Goal: Communication & Community: Answer question/provide support

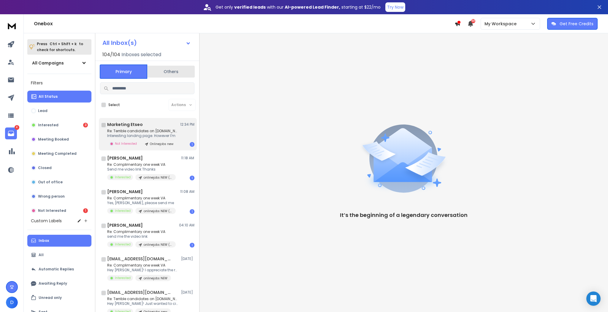
click at [137, 127] on div "Marketing Etseo 12:34 PM Re: Terrible candidates on onlinejobs.ph Interesting l…" at bounding box center [150, 133] width 87 height 25
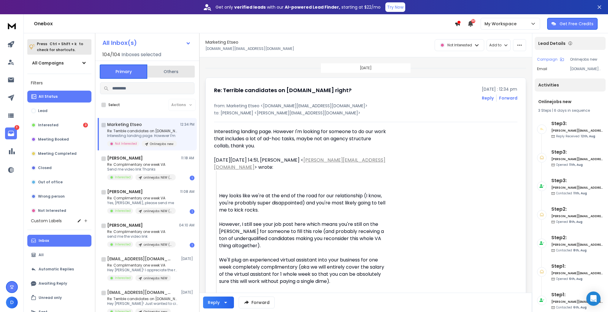
drag, startPoint x: 101, startPoint y: 123, endPoint x: 107, endPoint y: 121, distance: 6.4
click at [101, 123] on button "button" at bounding box center [103, 125] width 5 height 5
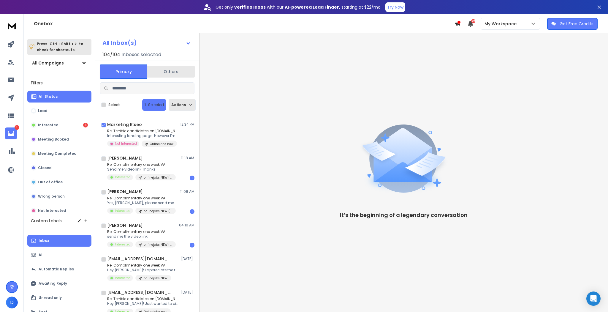
click at [183, 110] on button "Actions" at bounding box center [182, 105] width 27 height 12
click at [182, 155] on div "Archive email" at bounding box center [170, 156] width 36 height 6
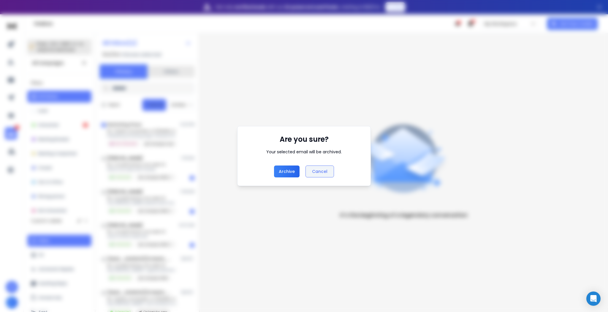
click at [290, 172] on p "archive" at bounding box center [287, 171] width 16 height 6
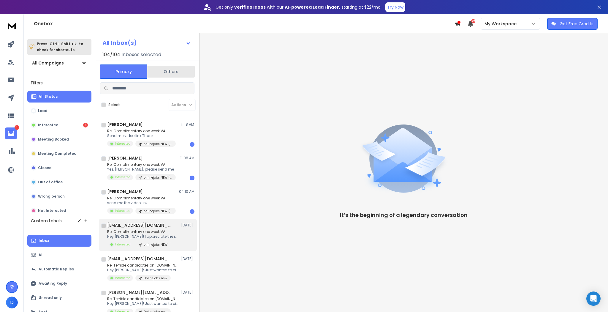
click at [153, 234] on p "Hey Shanina! I appreciate the response." at bounding box center [142, 236] width 71 height 5
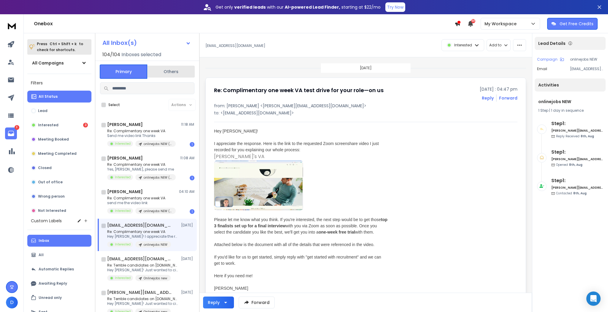
click at [214, 304] on div "Reply" at bounding box center [214, 302] width 12 height 6
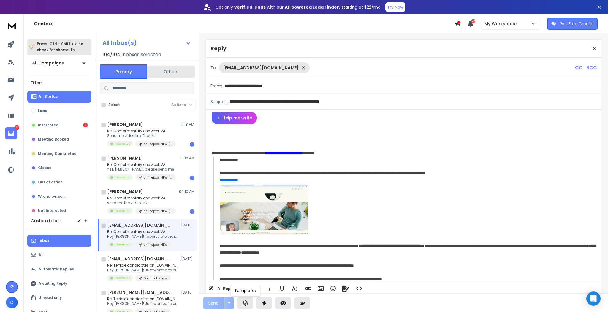
click at [243, 305] on icon at bounding box center [245, 303] width 6 height 6
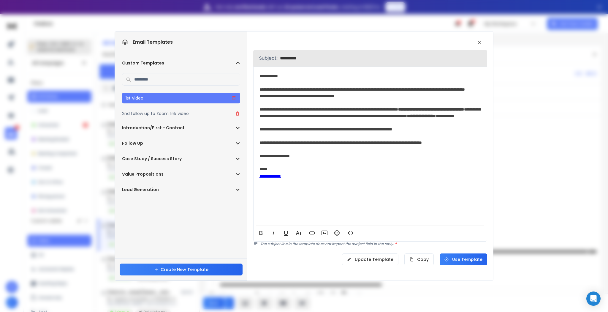
click at [143, 101] on h3 "2nd follow up to Zoom link video" at bounding box center [135, 98] width 18 height 6
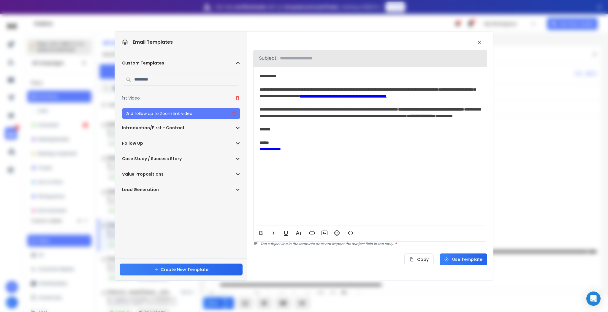
click at [459, 266] on div "Copy Use Template" at bounding box center [370, 259] width 246 height 19
click at [459, 262] on button "Use Template" at bounding box center [463, 259] width 47 height 12
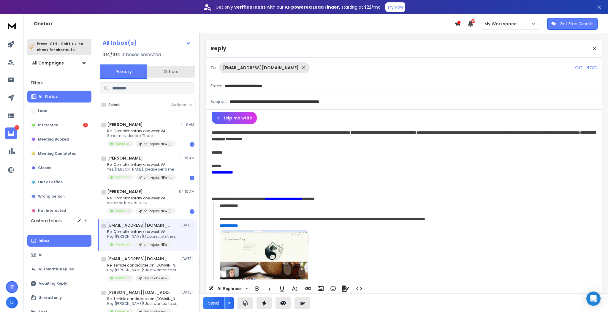
scroll to position [47, 0]
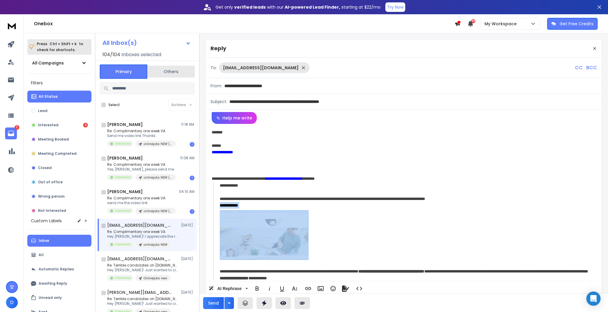
drag, startPoint x: 297, startPoint y: 244, endPoint x: 219, endPoint y: 213, distance: 83.2
click at [218, 213] on div "**********" at bounding box center [403, 298] width 381 height 232
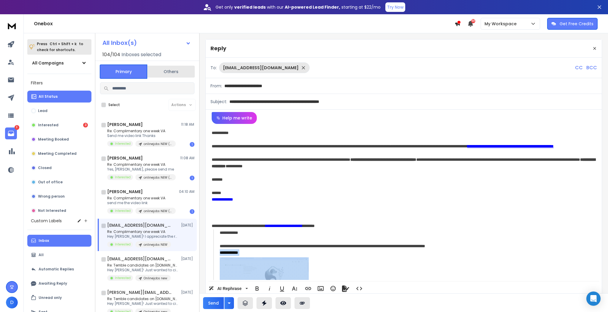
scroll to position [0, 0]
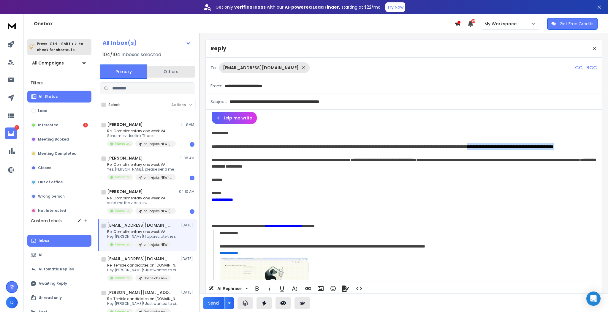
drag, startPoint x: 259, startPoint y: 153, endPoint x: 206, endPoint y: 153, distance: 53.1
click at [206, 153] on div "**********" at bounding box center [403, 202] width 395 height 156
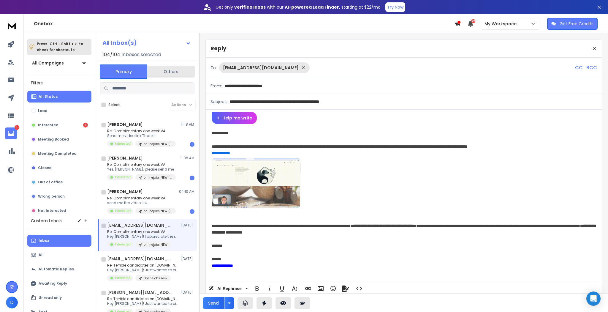
click at [229, 218] on div at bounding box center [403, 219] width 383 height 7
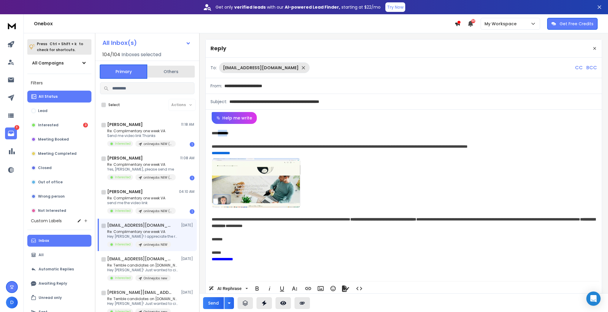
drag, startPoint x: 229, startPoint y: 132, endPoint x: 220, endPoint y: 132, distance: 8.6
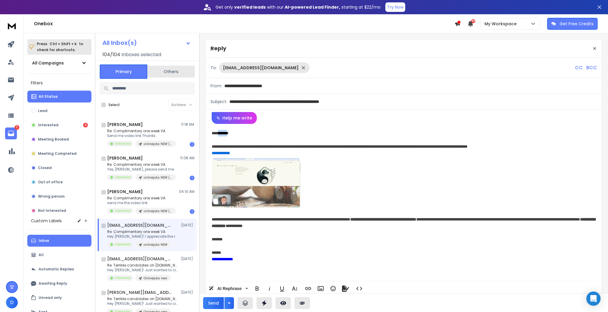
click at [220, 132] on span "**********" at bounding box center [220, 133] width 17 height 4
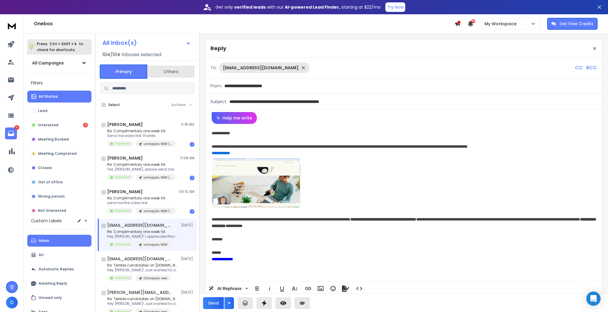
click at [219, 251] on span "******" at bounding box center [216, 252] width 9 height 4
click at [210, 302] on button "Send" at bounding box center [213, 303] width 21 height 12
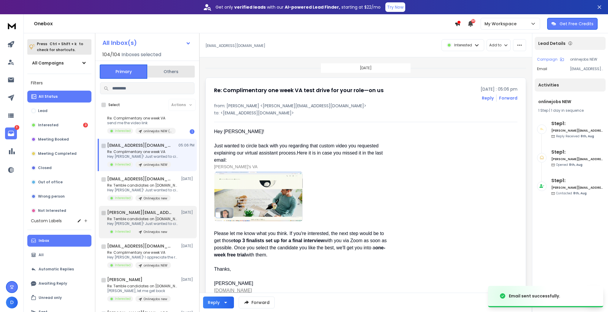
scroll to position [95, 0]
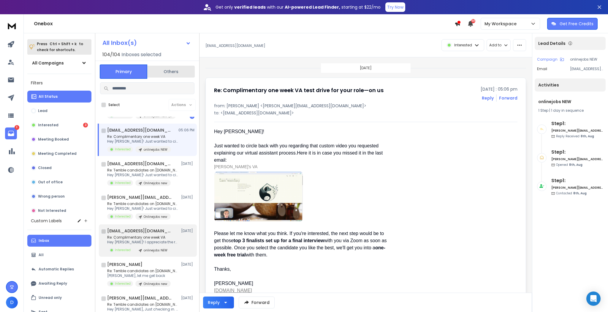
click at [145, 238] on p "Re: Complimentary one week VA" at bounding box center [142, 237] width 71 height 5
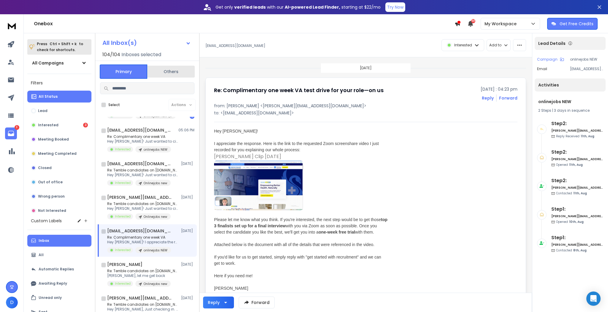
click at [212, 302] on div "Reply" at bounding box center [214, 302] width 12 height 6
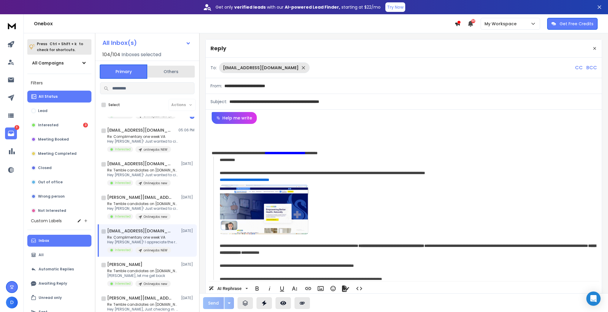
click at [249, 300] on button at bounding box center [244, 303] width 15 height 12
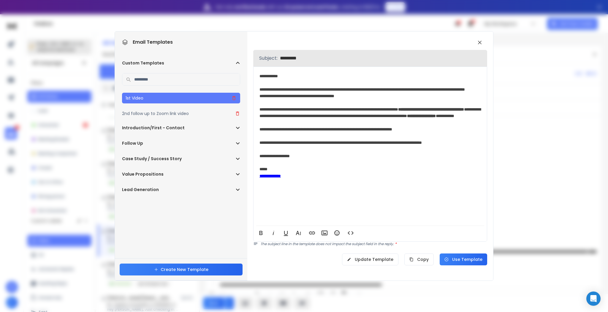
click at [151, 109] on div "2nd follow up to Zoom link video" at bounding box center [181, 113] width 118 height 11
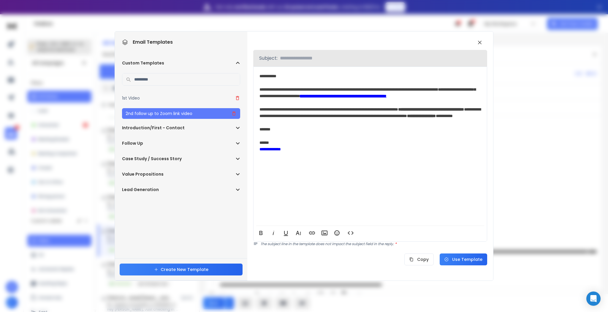
click at [452, 258] on button "Use Template" at bounding box center [463, 259] width 47 height 12
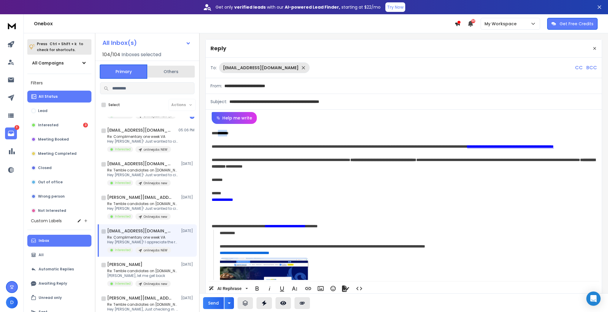
drag, startPoint x: 233, startPoint y: 132, endPoint x: 221, endPoint y: 132, distance: 12.2
click at [221, 132] on span "**********" at bounding box center [220, 133] width 17 height 4
click at [224, 134] on span "**********" at bounding box center [219, 133] width 15 height 4
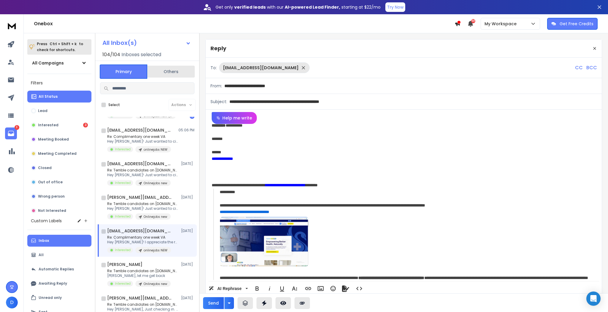
scroll to position [71, 0]
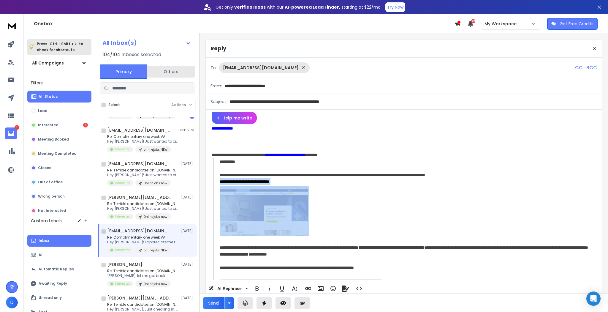
drag, startPoint x: 302, startPoint y: 222, endPoint x: 215, endPoint y: 189, distance: 92.7
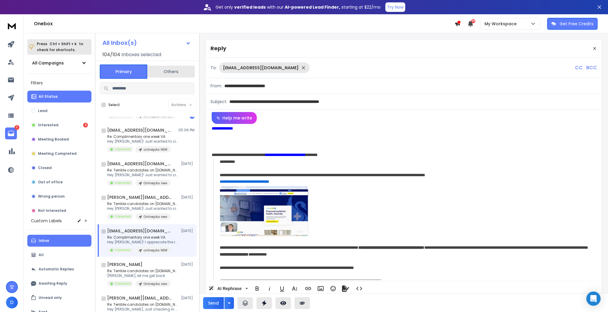
drag, startPoint x: 232, startPoint y: 196, endPoint x: 335, endPoint y: 234, distance: 110.4
click at [335, 236] on link at bounding box center [407, 211] width 375 height 50
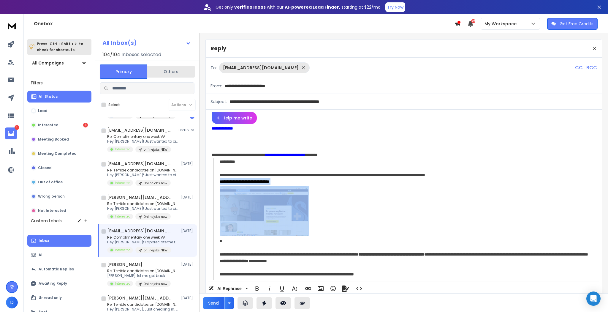
drag, startPoint x: 324, startPoint y: 237, endPoint x: 217, endPoint y: 192, distance: 115.8
click at [213, 191] on div "**********" at bounding box center [403, 202] width 395 height 156
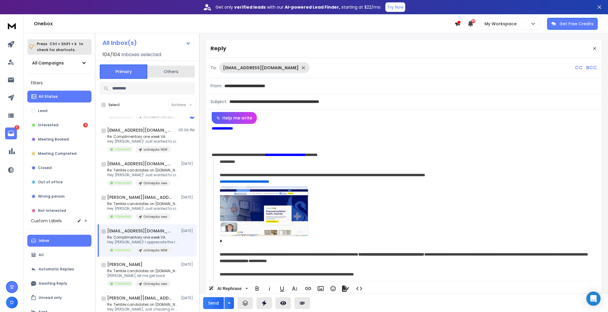
drag, startPoint x: 243, startPoint y: 204, endPoint x: 356, endPoint y: 242, distance: 118.6
click at [367, 259] on span "**********" at bounding box center [404, 257] width 368 height 11
click at [328, 236] on link at bounding box center [405, 211] width 371 height 50
click at [320, 236] on link at bounding box center [405, 211] width 371 height 50
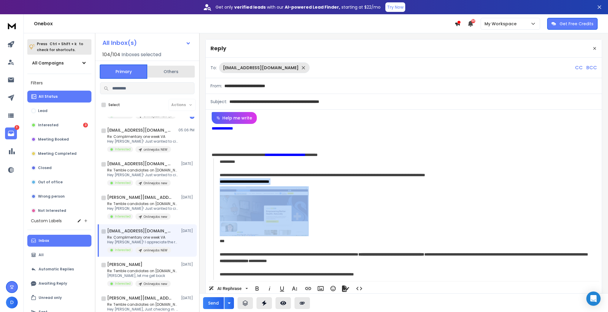
drag, startPoint x: 313, startPoint y: 238, endPoint x: 216, endPoint y: 189, distance: 108.9
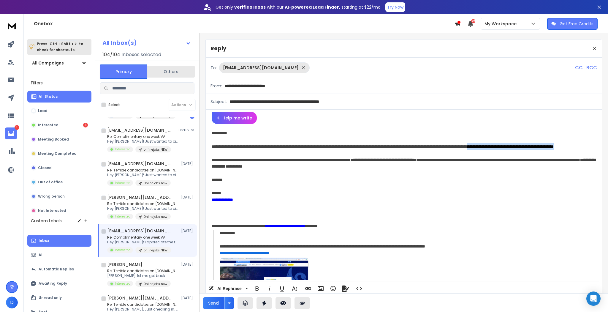
drag, startPoint x: 306, startPoint y: 152, endPoint x: 207, endPoint y: 154, distance: 99.8
click at [206, 154] on div "**********" at bounding box center [403, 202] width 395 height 156
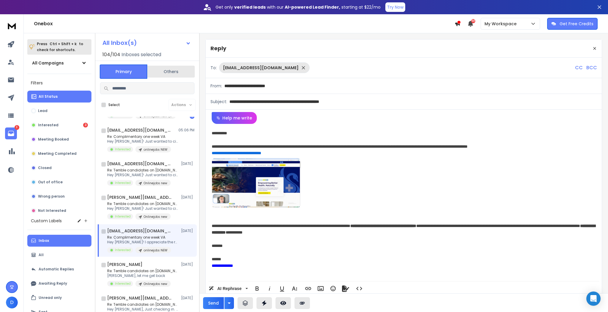
click at [230, 219] on div at bounding box center [403, 219] width 383 height 7
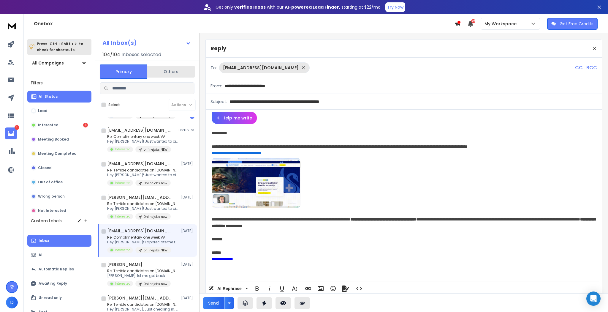
click at [211, 303] on button "Send" at bounding box center [213, 303] width 21 height 12
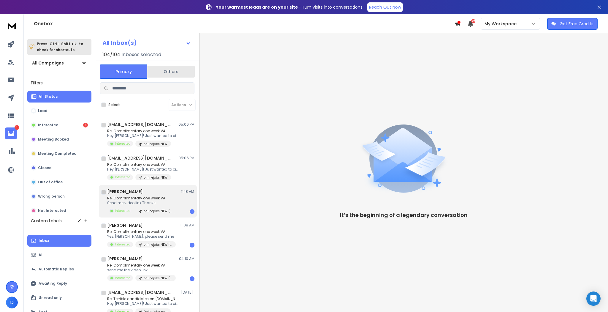
click at [145, 198] on p "Re: Complimentary one week VA" at bounding box center [141, 198] width 69 height 5
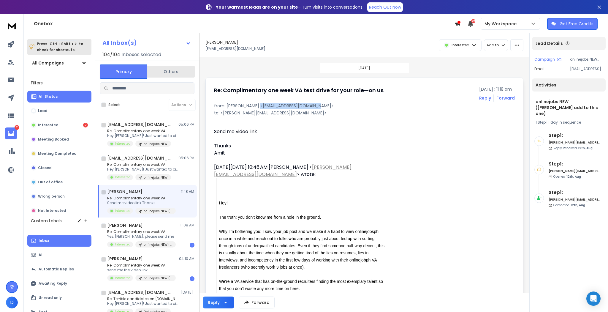
drag, startPoint x: 318, startPoint y: 104, endPoint x: 256, endPoint y: 106, distance: 61.5
click at [256, 106] on p "from: [PERSON_NAME] <[EMAIL_ADDRESS][DOMAIN_NAME]>" at bounding box center [364, 106] width 301 height 6
drag, startPoint x: 254, startPoint y: 105, endPoint x: 315, endPoint y: 107, distance: 61.2
click at [316, 107] on p "from: [PERSON_NAME] <[EMAIL_ADDRESS][DOMAIN_NAME]>" at bounding box center [364, 106] width 301 height 6
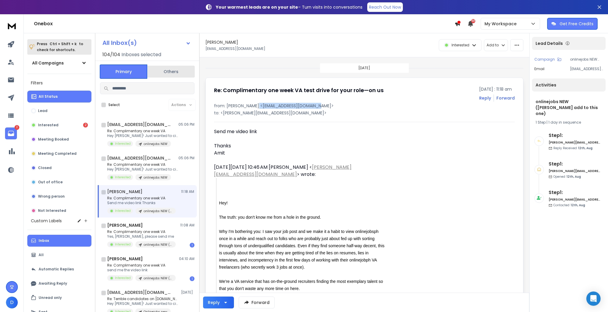
copy p "[EMAIL_ADDRESS][DOMAIN_NAME]"
click at [213, 304] on div "Reply" at bounding box center [214, 302] width 12 height 6
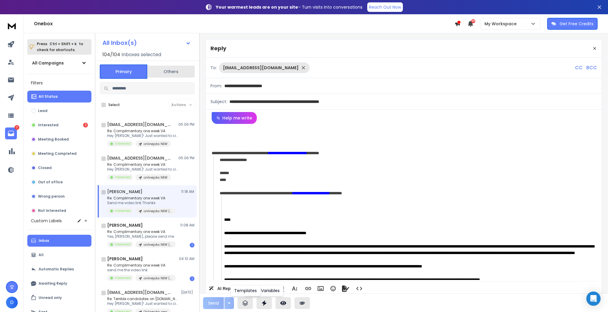
click at [251, 303] on button at bounding box center [244, 303] width 15 height 12
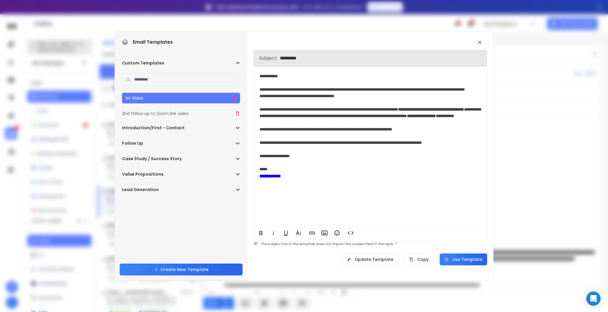
click at [465, 256] on button "Use Template" at bounding box center [463, 259] width 47 height 12
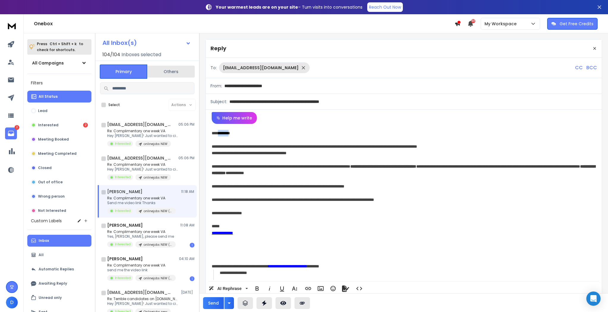
drag, startPoint x: 234, startPoint y: 132, endPoint x: 220, endPoint y: 133, distance: 14.0
click at [220, 133] on span "**********" at bounding box center [221, 133] width 18 height 4
drag, startPoint x: 324, startPoint y: 156, endPoint x: 213, endPoint y: 151, distance: 111.8
click at [212, 151] on div "**********" at bounding box center [404, 202] width 396 height 156
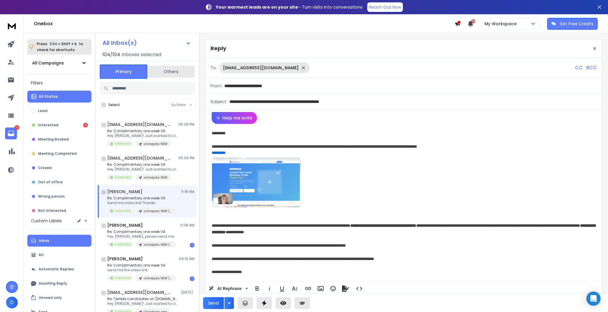
click at [230, 216] on div at bounding box center [404, 218] width 384 height 7
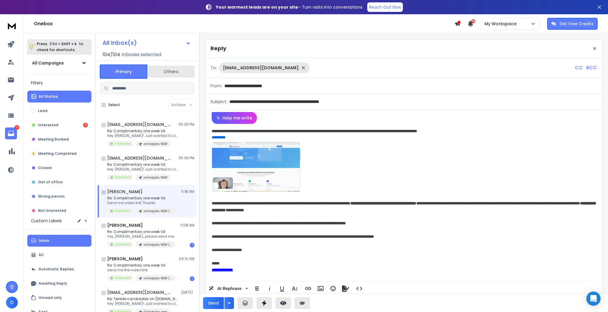
scroll to position [24, 0]
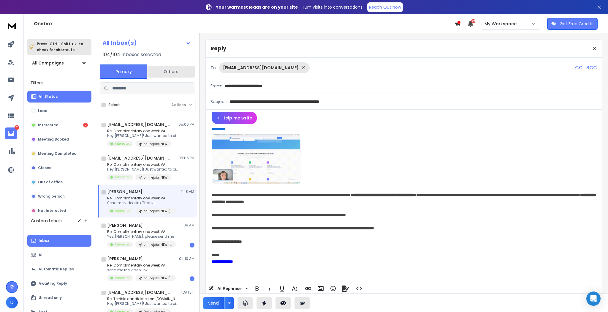
click at [217, 255] on span "*****" at bounding box center [216, 255] width 8 height 4
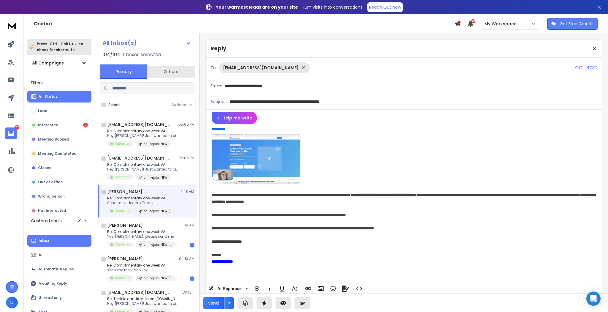
click at [262, 242] on div "**********" at bounding box center [403, 241] width 383 height 7
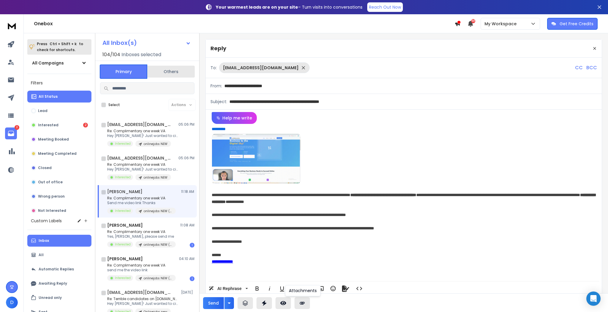
click at [299, 302] on icon at bounding box center [302, 303] width 6 height 6
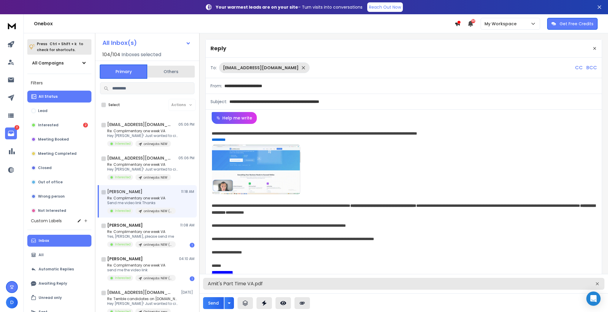
scroll to position [0, 0]
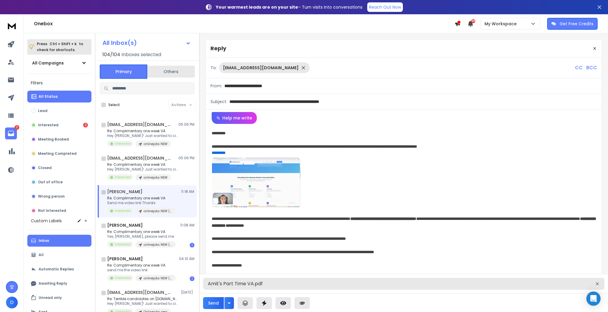
click at [214, 303] on button "Send" at bounding box center [213, 303] width 21 height 12
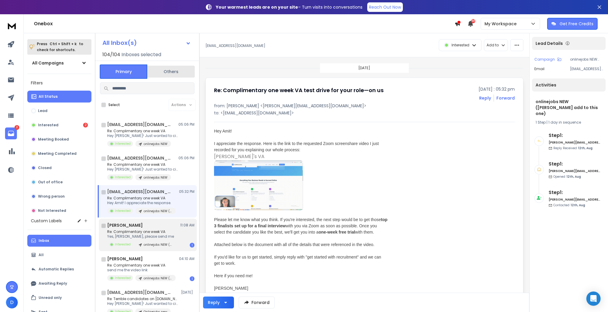
click at [147, 230] on p "Re: Complimentary one week VA" at bounding box center [141, 231] width 69 height 5
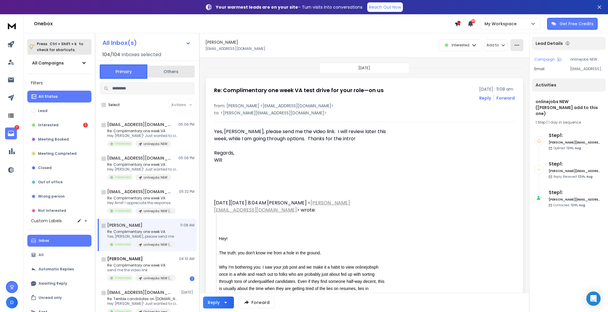
click at [520, 47] on icon "button" at bounding box center [516, 44] width 5 height 5
click at [507, 59] on div "Mark as unread" at bounding box center [501, 59] width 39 height 6
click at [138, 266] on p "Re: Complimentary one week VA" at bounding box center [141, 265] width 69 height 5
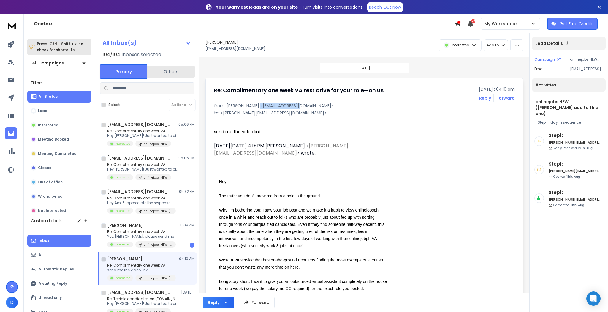
drag, startPoint x: 290, startPoint y: 105, endPoint x: 254, endPoint y: 103, distance: 35.7
click at [254, 103] on p "from: [PERSON_NAME] <[EMAIL_ADDRESS][DOMAIN_NAME]>" at bounding box center [364, 106] width 301 height 6
copy p "[EMAIL_ADDRESS][DOMAIN_NAME]"
click at [149, 234] on p "Yes, [PERSON_NAME], please send me" at bounding box center [141, 236] width 69 height 5
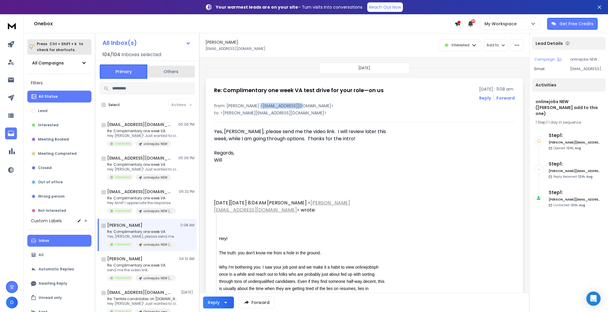
drag, startPoint x: 301, startPoint y: 105, endPoint x: 257, endPoint y: 107, distance: 43.7
click at [257, 107] on p "from: [PERSON_NAME] <[EMAIL_ADDRESS][DOMAIN_NAME]>" at bounding box center [364, 106] width 301 height 6
copy p "[EMAIL_ADDRESS][DOMAIN_NAME]"
click at [318, 179] on div at bounding box center [300, 181] width 173 height 7
click at [138, 92] on input at bounding box center [147, 88] width 94 height 12
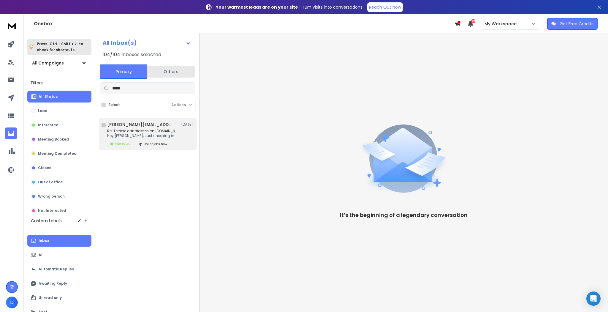
type input "*****"
click at [130, 127] on h1 "[PERSON_NAME][EMAIL_ADDRESS][DOMAIN_NAME]" at bounding box center [139, 124] width 65 height 6
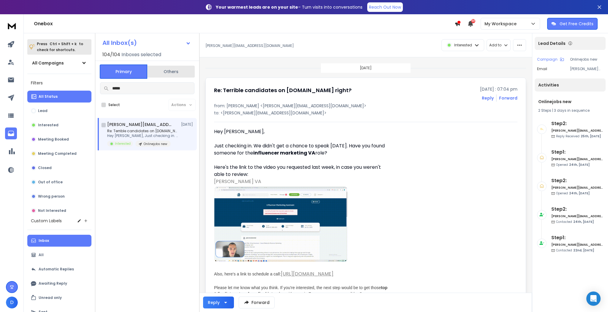
click at [213, 301] on div "Reply" at bounding box center [214, 302] width 12 height 6
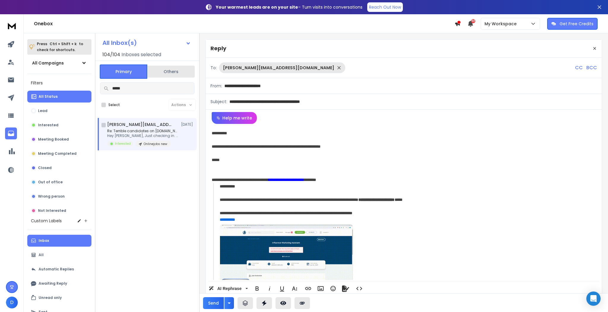
click at [211, 303] on button "Send" at bounding box center [213, 303] width 21 height 12
drag, startPoint x: 281, startPoint y: 68, endPoint x: 223, endPoint y: 69, distance: 57.6
click at [220, 69] on div "[PERSON_NAME][EMAIL_ADDRESS][DOMAIN_NAME]" at bounding box center [282, 67] width 126 height 11
copy p "[PERSON_NAME][EMAIL_ADDRESS][DOMAIN_NAME]"
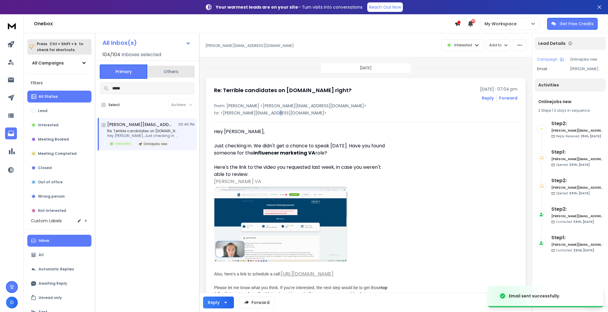
click at [280, 114] on p "to: <[PERSON_NAME][EMAIL_ADDRESS][DOMAIN_NAME]>" at bounding box center [365, 113] width 303 height 6
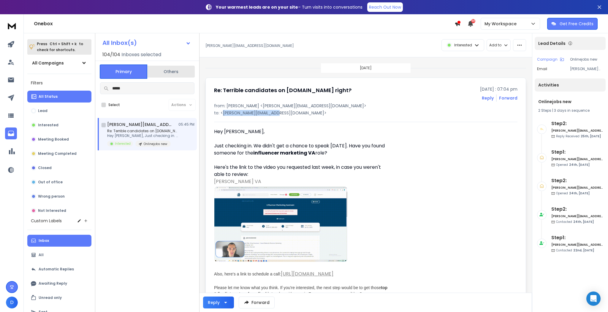
drag, startPoint x: 280, startPoint y: 113, endPoint x: 223, endPoint y: 113, distance: 56.4
click at [223, 113] on p "to: <[PERSON_NAME][EMAIL_ADDRESS][DOMAIN_NAME]>" at bounding box center [365, 113] width 303 height 6
copy p "[PERSON_NAME][EMAIL_ADDRESS][DOMAIN_NAME]"
click at [116, 85] on input "*****" at bounding box center [147, 88] width 94 height 12
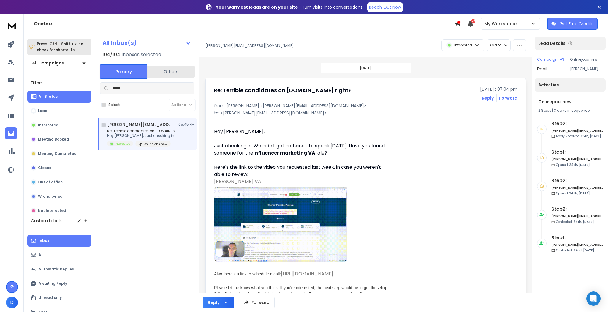
click at [116, 85] on input "*****" at bounding box center [147, 88] width 94 height 12
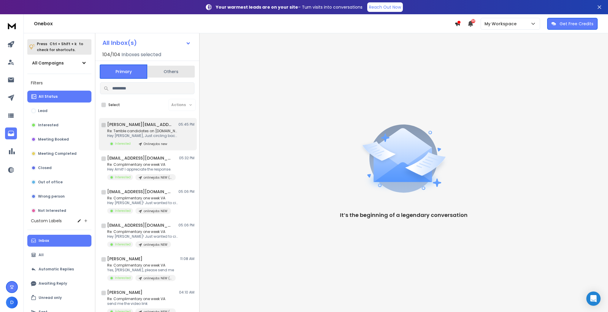
click at [139, 129] on p "Re: Terrible candidates on [DOMAIN_NAME]" at bounding box center [142, 131] width 71 height 5
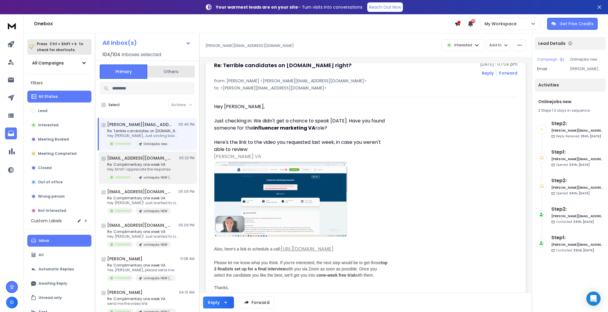
scroll to position [24, 0]
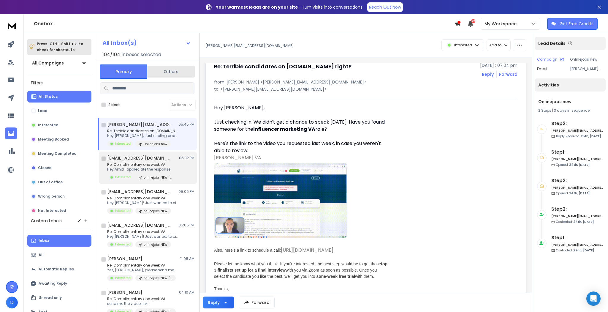
click at [121, 161] on div "[EMAIL_ADDRESS][DOMAIN_NAME] 05:32 PM Re: Complimentary one week VA Hey Amit! I…" at bounding box center [150, 167] width 87 height 25
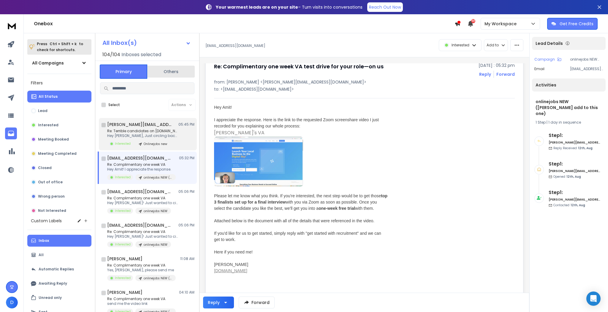
click at [127, 130] on p "Re: Terrible candidates on [DOMAIN_NAME]" at bounding box center [142, 131] width 71 height 5
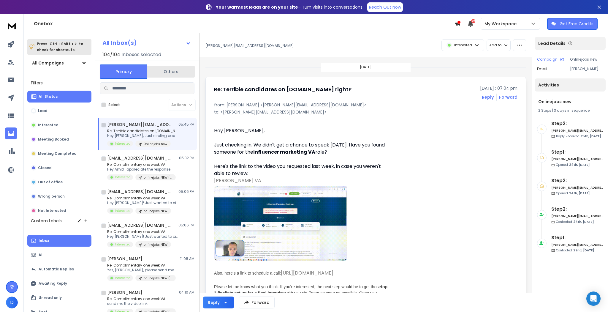
scroll to position [0, 0]
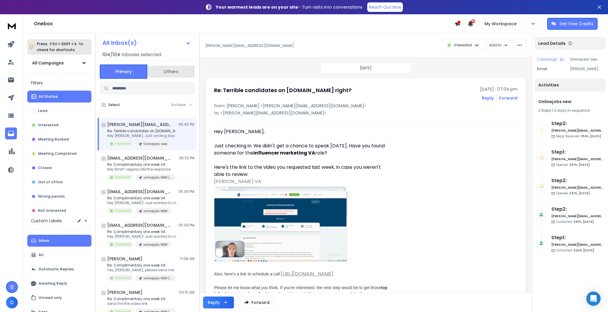
click at [360, 69] on p "[DATE]" at bounding box center [366, 68] width 12 height 5
click at [124, 166] on p "Re: Complimentary one week VA" at bounding box center [141, 164] width 69 height 5
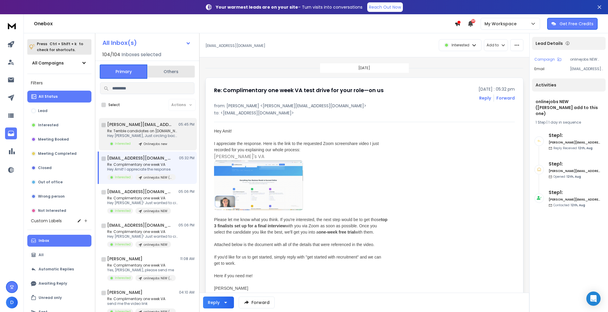
click at [140, 129] on p "Re: Terrible candidates on [DOMAIN_NAME]" at bounding box center [142, 131] width 71 height 5
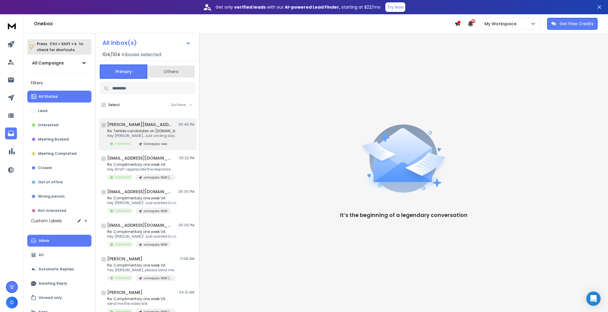
click at [132, 132] on p "Re: Terrible candidates on [DOMAIN_NAME]" at bounding box center [142, 131] width 71 height 5
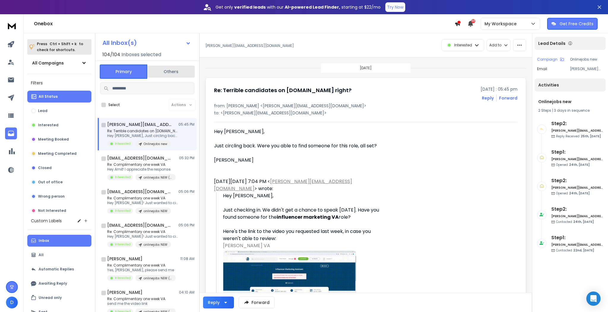
click at [122, 85] on input at bounding box center [147, 88] width 94 height 12
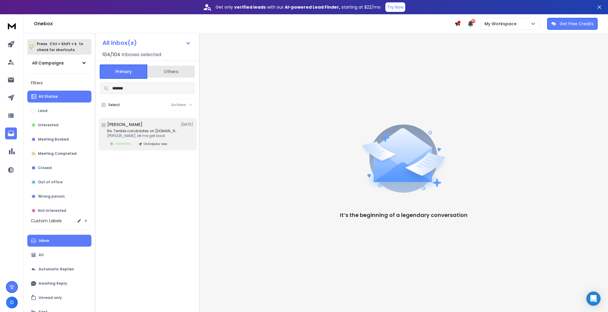
click at [148, 130] on p "Re: Terrible candidates on [DOMAIN_NAME]" at bounding box center [142, 131] width 71 height 5
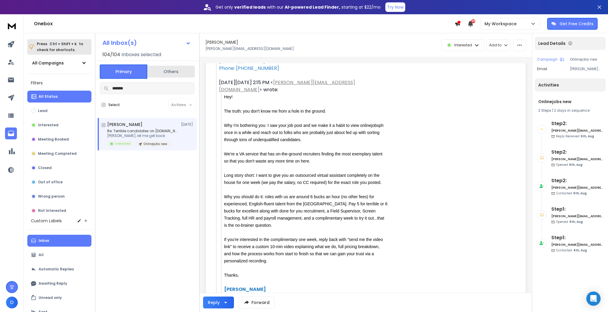
scroll to position [522, 0]
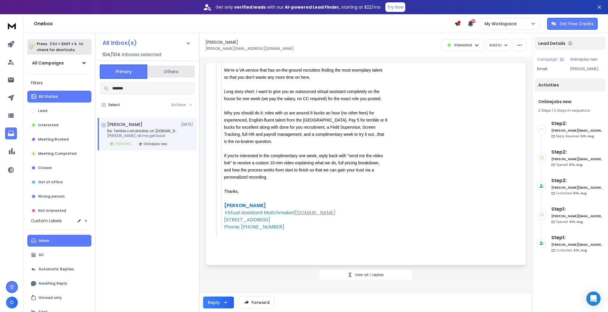
click at [373, 279] on div "View all 2 replies" at bounding box center [365, 274] width 93 height 9
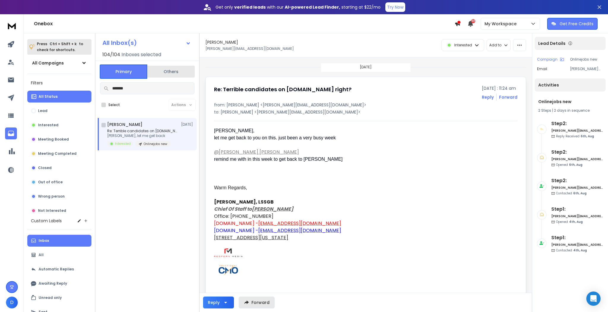
scroll to position [0, 0]
drag, startPoint x: 314, startPoint y: 113, endPoint x: 256, endPoint y: 112, distance: 58.2
click at [256, 112] on p "to: Denis Svetlakov <denis@iemployeeworks.com>" at bounding box center [365, 113] width 303 height 6
copy p "denis@iemployeeworks.com"
drag, startPoint x: 319, startPoint y: 106, endPoint x: 263, endPoint y: 107, distance: 56.1
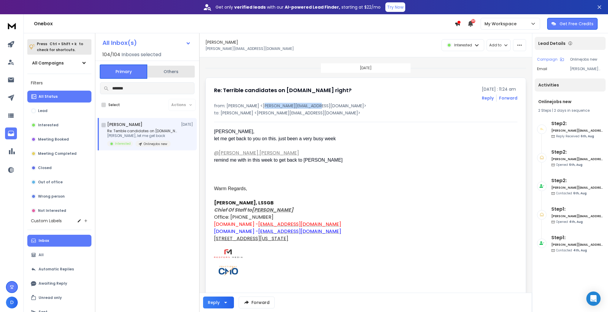
click at [263, 107] on p "from: Joseph Anthony <joseph@redfernmedia.com>" at bounding box center [365, 106] width 303 height 6
copy p "joseph@redfernmedia.com"
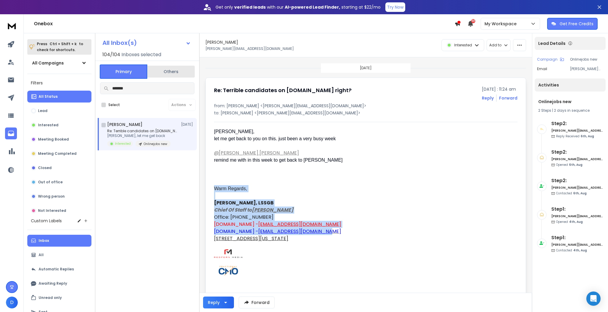
drag, startPoint x: 333, startPoint y: 233, endPoint x: 379, endPoint y: 186, distance: 65.9
click at [377, 188] on div "Warm Regards, Joseph Anthony, LSSGB Chief Of Staff to Draye Redfern Office: 512…" at bounding box center [300, 223] width 173 height 119
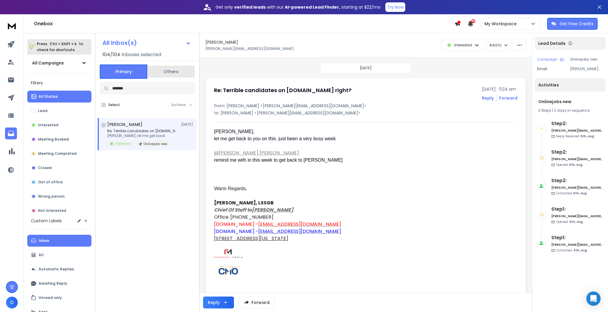
click at [379, 185] on div at bounding box center [300, 181] width 173 height 7
drag, startPoint x: 314, startPoint y: 113, endPoint x: 255, endPoint y: 112, distance: 59.1
click at [255, 112] on p "to: Denis Svetlakov <denis@iemployeeworks.com>" at bounding box center [365, 113] width 303 height 6
copy p "denis@iemployeeworks.com"
drag, startPoint x: 288, startPoint y: 115, endPoint x: 289, endPoint y: 107, distance: 8.3
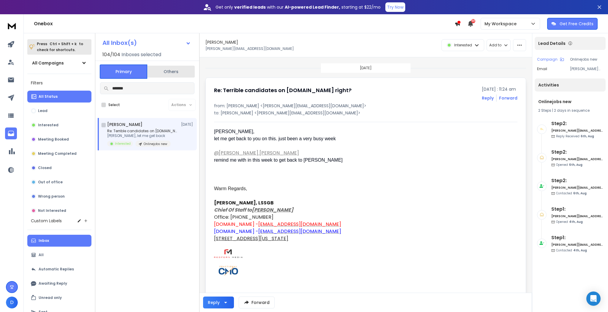
click at [289, 107] on p "from: Joseph Anthony <joseph@redfernmedia.com>" at bounding box center [365, 106] width 303 height 6
click at [289, 106] on p "from: Joseph Anthony <joseph@redfernmedia.com>" at bounding box center [365, 106] width 303 height 6
drag, startPoint x: 289, startPoint y: 106, endPoint x: 293, endPoint y: 104, distance: 4.6
click at [289, 106] on p "from: Joseph Anthony <joseph@redfernmedia.com>" at bounding box center [365, 106] width 303 height 6
click at [310, 102] on div "Re: Terrible candidates on onlinejobs.ph right? 6 August 2025 : 11:24 am Reply …" at bounding box center [365, 101] width 303 height 30
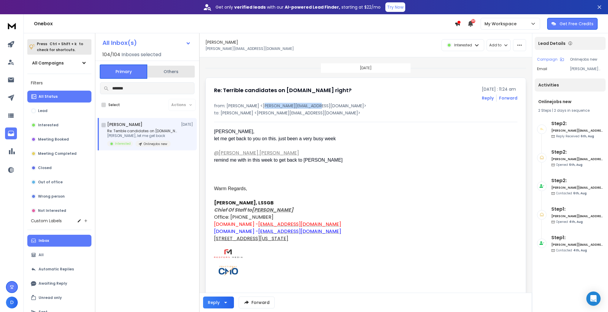
drag, startPoint x: 315, startPoint y: 105, endPoint x: 264, endPoint y: 106, distance: 50.8
click at [262, 106] on p "from: Joseph Anthony <joseph@redfernmedia.com>" at bounding box center [365, 106] width 303 height 6
copy p "joseph@redfernmedia.com"
click at [121, 88] on input "*******" at bounding box center [147, 88] width 94 height 12
click at [120, 88] on input "*******" at bounding box center [147, 88] width 94 height 12
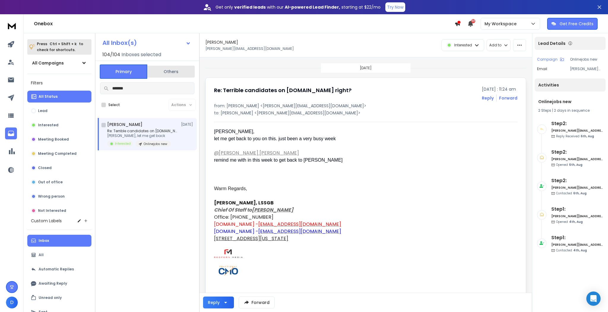
click at [119, 88] on input "*******" at bounding box center [147, 88] width 94 height 12
click at [134, 88] on input "********" at bounding box center [147, 88] width 94 height 12
type input "*****"
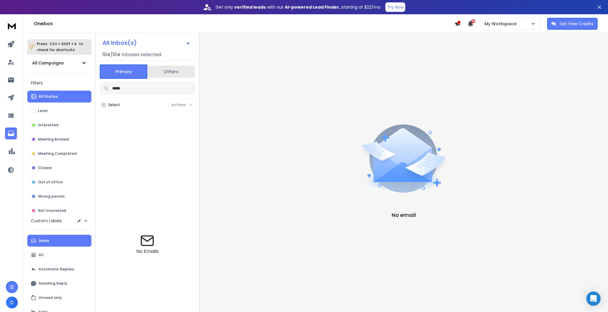
drag, startPoint x: 120, startPoint y: 89, endPoint x: 83, endPoint y: 76, distance: 39.4
click at [85, 77] on div "Press Ctrl + Shift + k to check for shortcuts. All Campaigns All Campaigns Filt…" at bounding box center [316, 189] width 584 height 312
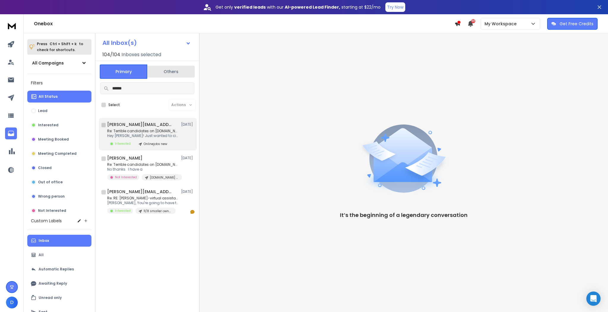
click at [158, 129] on p "Re: Terrible candidates on [DOMAIN_NAME]" at bounding box center [142, 131] width 71 height 5
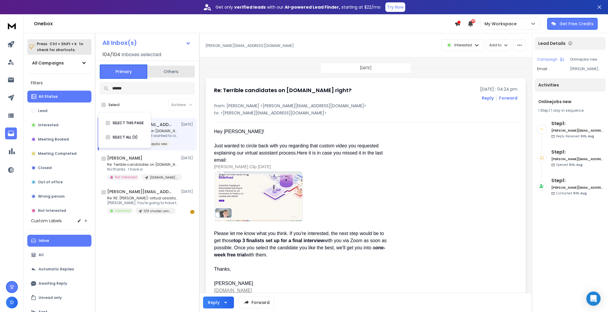
click at [120, 89] on input "******" at bounding box center [147, 88] width 94 height 12
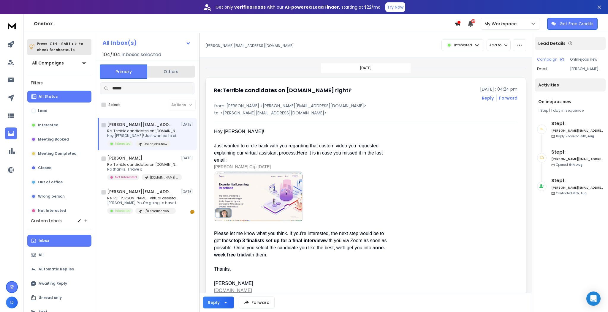
click at [120, 89] on input "******" at bounding box center [147, 88] width 94 height 12
type input "*"
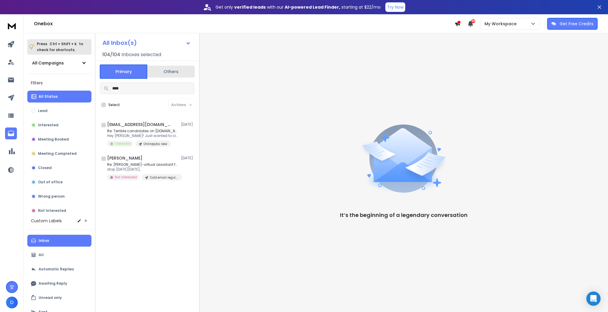
type input "****"
click at [123, 86] on input "****" at bounding box center [147, 88] width 94 height 12
click at [137, 90] on input "****" at bounding box center [147, 88] width 94 height 12
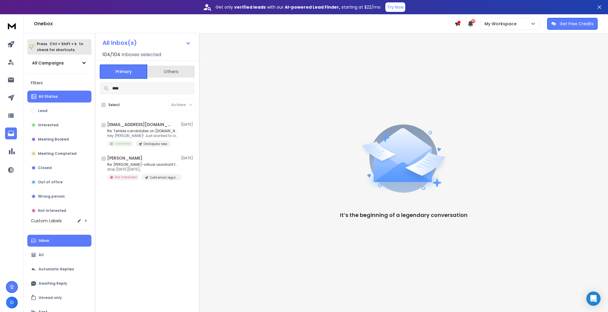
click at [137, 90] on input "****" at bounding box center [147, 88] width 94 height 12
